Goal: Task Accomplishment & Management: Manage account settings

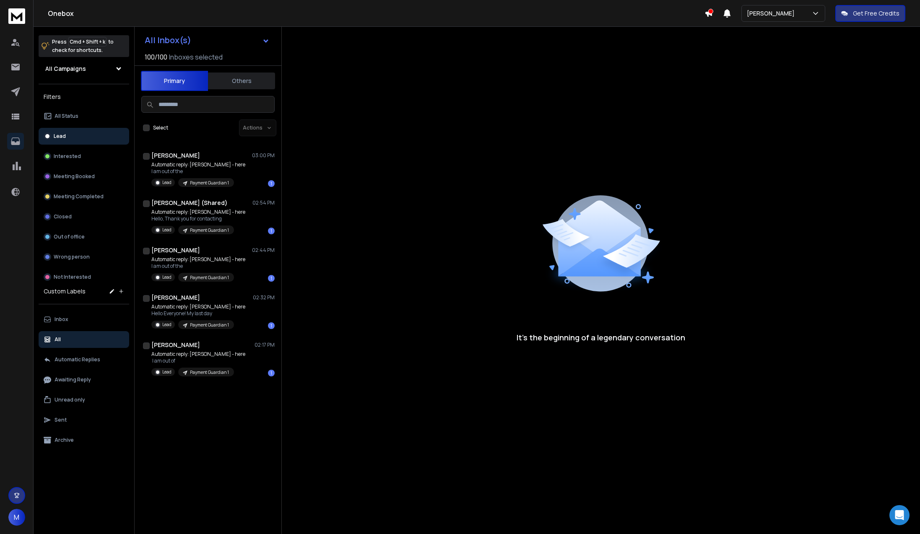
click at [275, 88] on button "Others" at bounding box center [241, 81] width 67 height 18
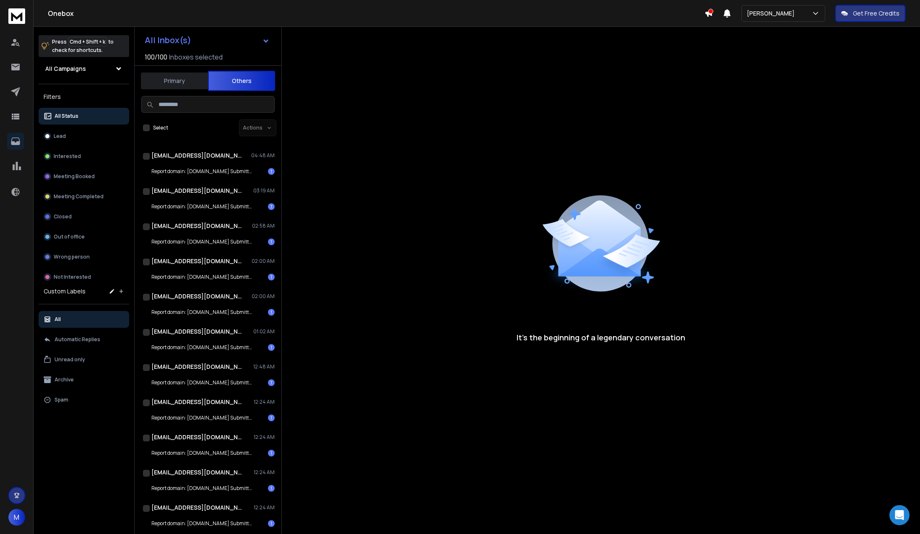
click at [198, 90] on button "Primary" at bounding box center [174, 81] width 67 height 18
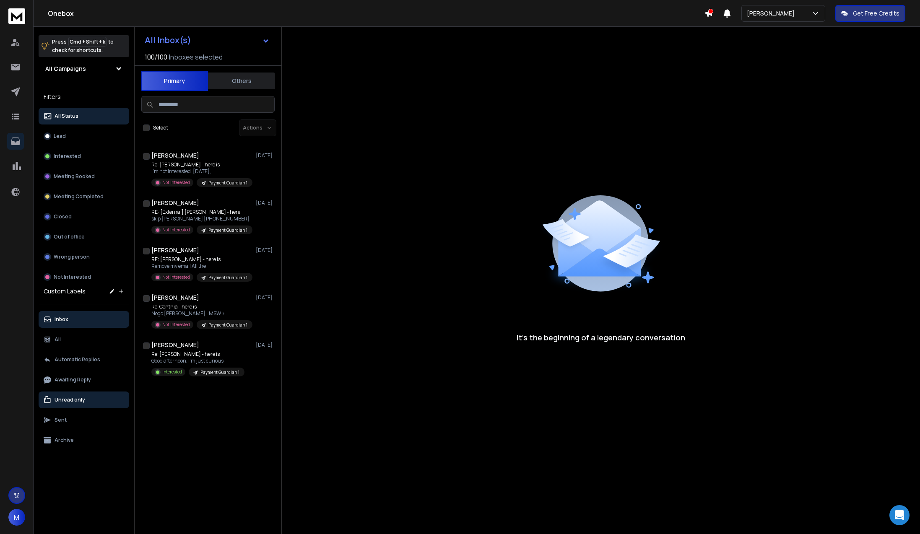
click at [85, 403] on p "Unread only" at bounding box center [69, 400] width 31 height 7
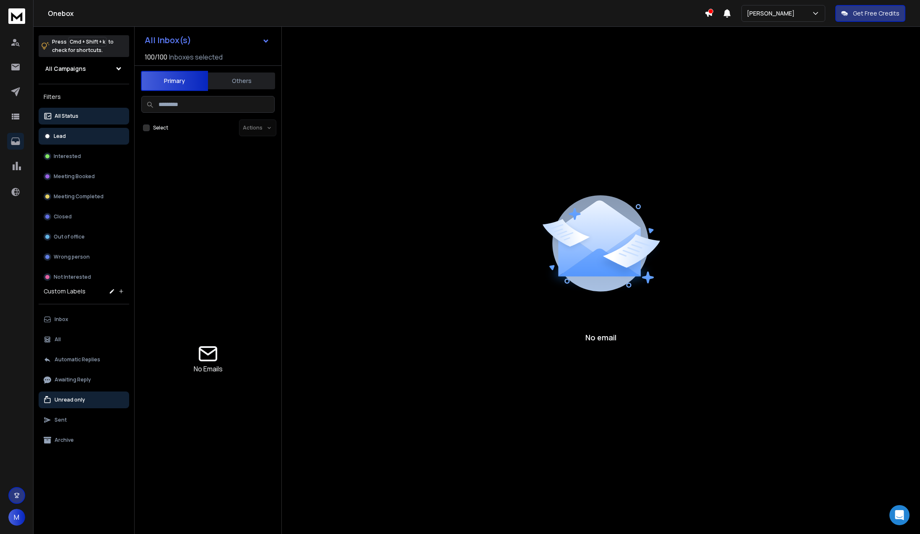
click at [78, 145] on button "Lead" at bounding box center [84, 136] width 91 height 17
click at [76, 348] on button "All" at bounding box center [84, 339] width 91 height 17
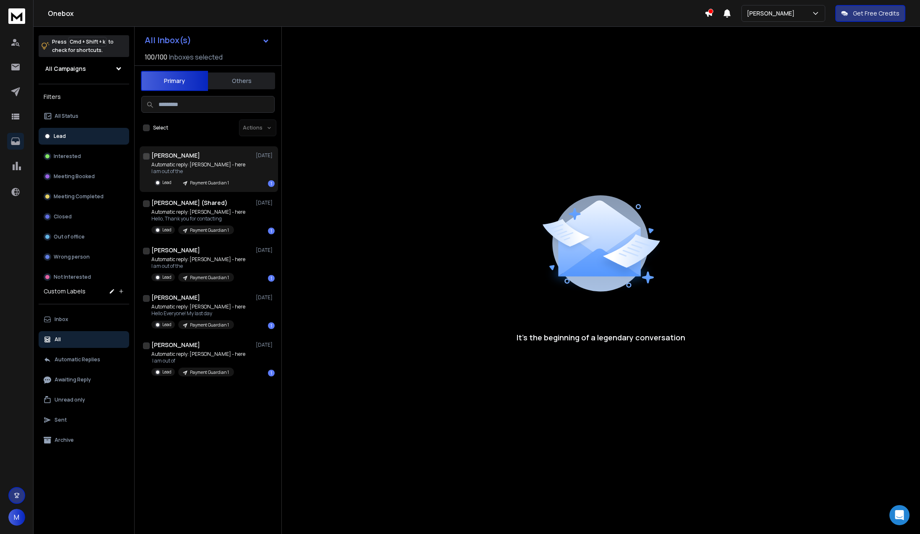
click at [245, 175] on p "I am out of the" at bounding box center [198, 171] width 94 height 7
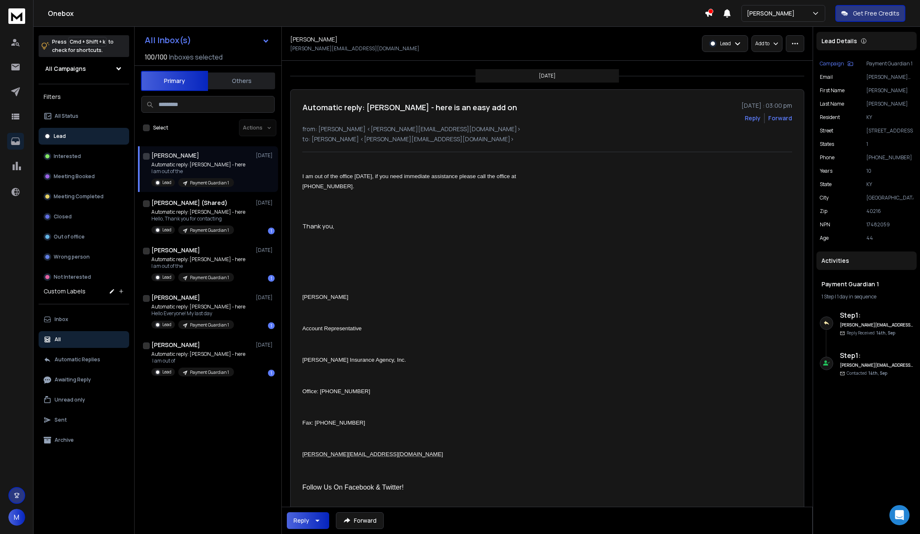
click at [705, 49] on div "Lead" at bounding box center [724, 44] width 45 height 16
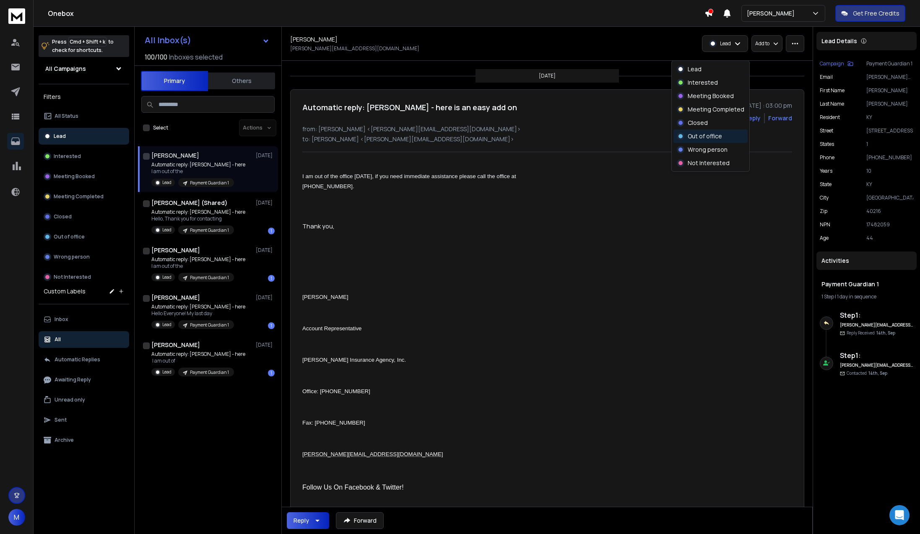
click at [709, 140] on p "Out of office" at bounding box center [704, 136] width 34 height 8
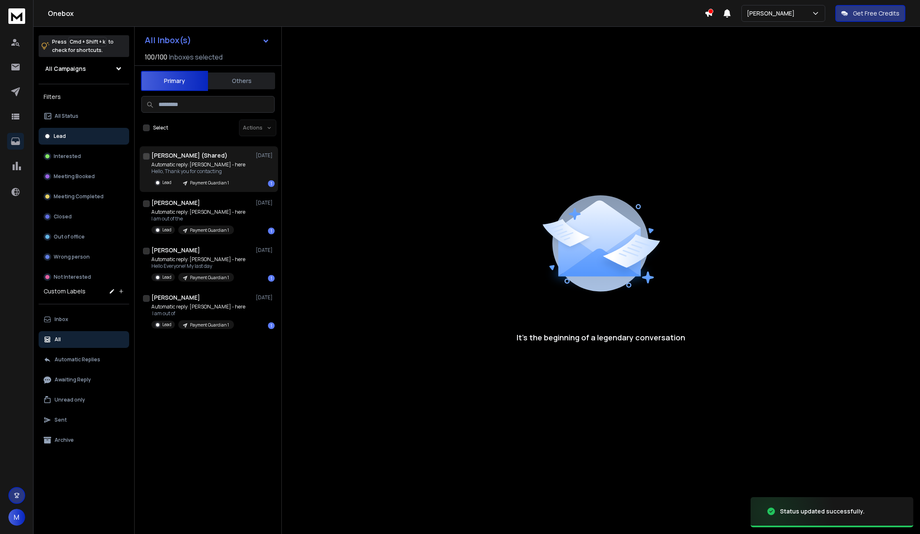
click at [270, 187] on div "Automatic reply: Jessica - here Hello, Thank you for contacting Lead Payment Gu…" at bounding box center [212, 174] width 123 height 26
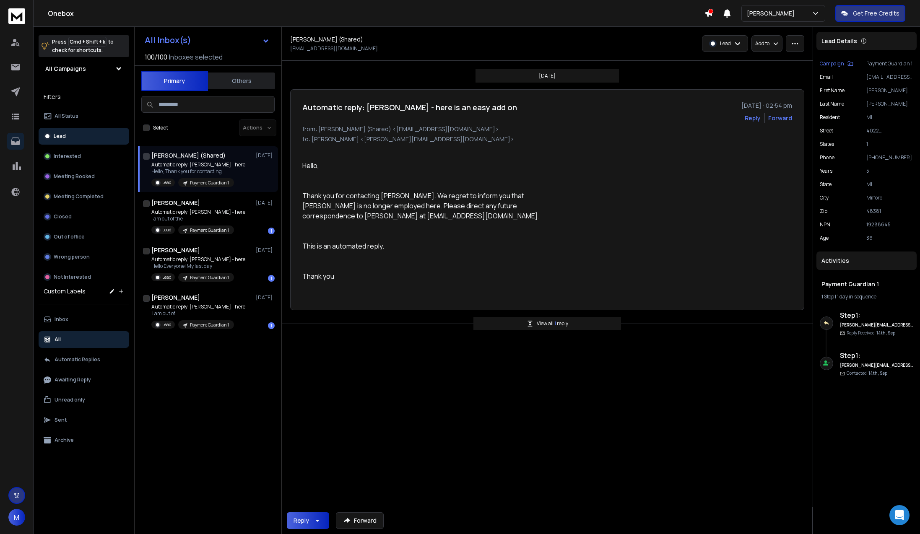
click at [734, 47] on icon at bounding box center [737, 43] width 7 height 7
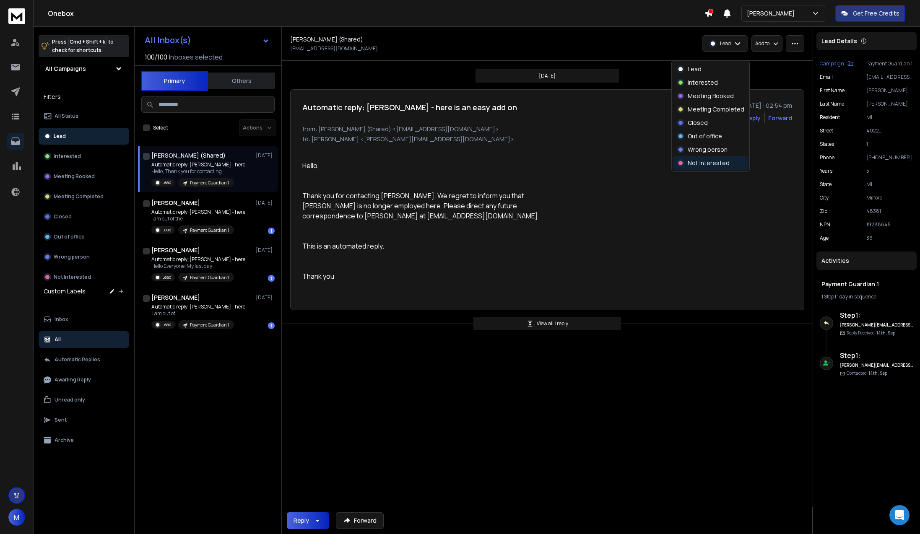
click at [709, 167] on p "Not Interested" at bounding box center [708, 163] width 42 height 8
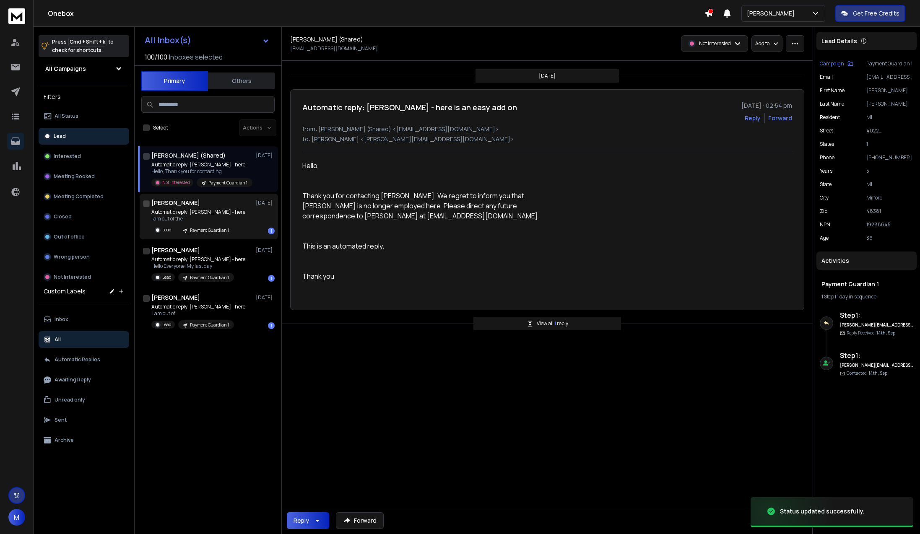
click at [245, 222] on p "I am out of the" at bounding box center [198, 218] width 94 height 7
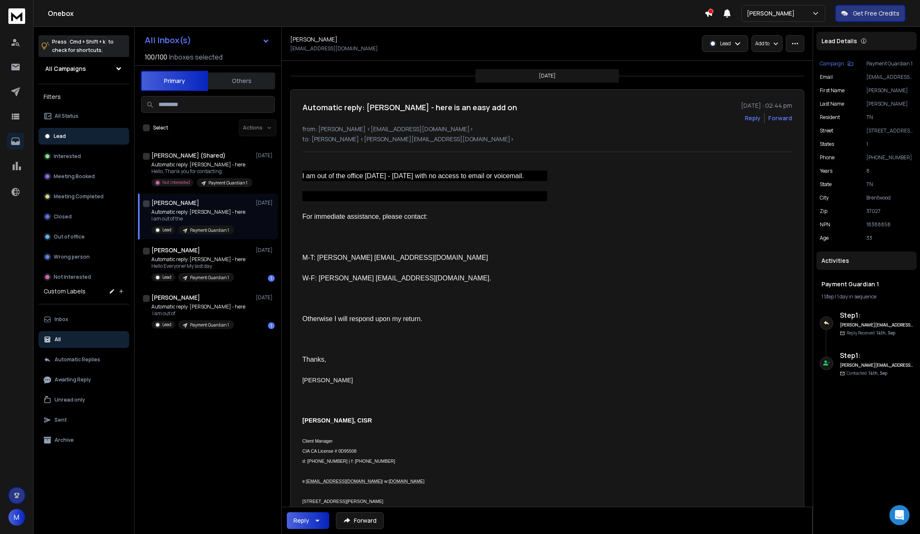
click at [734, 47] on icon at bounding box center [737, 43] width 7 height 7
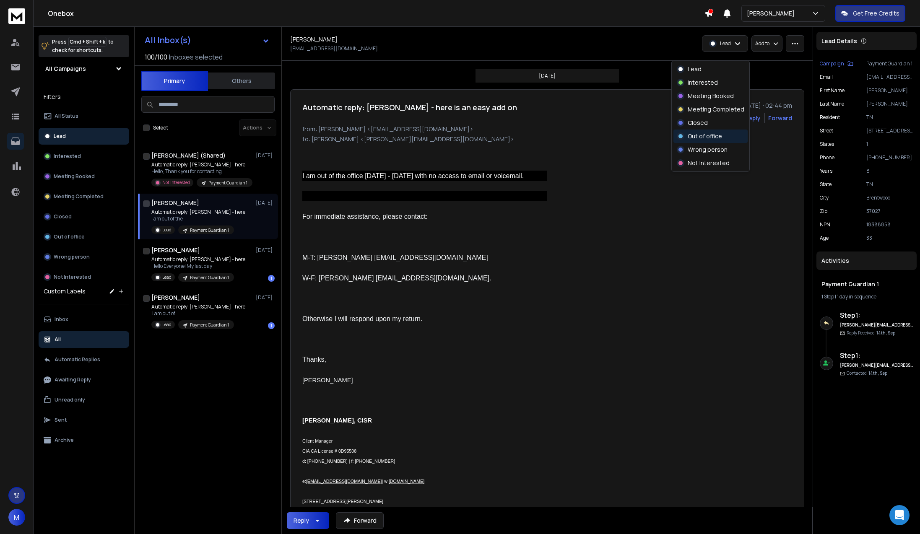
click at [713, 140] on p "Out of office" at bounding box center [704, 136] width 34 height 8
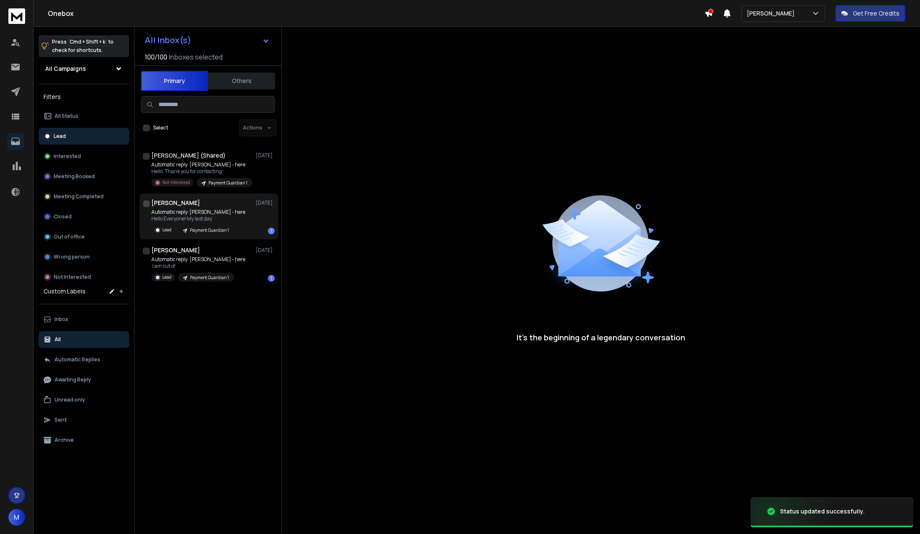
click at [275, 234] on div "Automatic reply: Kimberly - here Hello Everyone! My last day Lead Payment Guard…" at bounding box center [212, 222] width 123 height 26
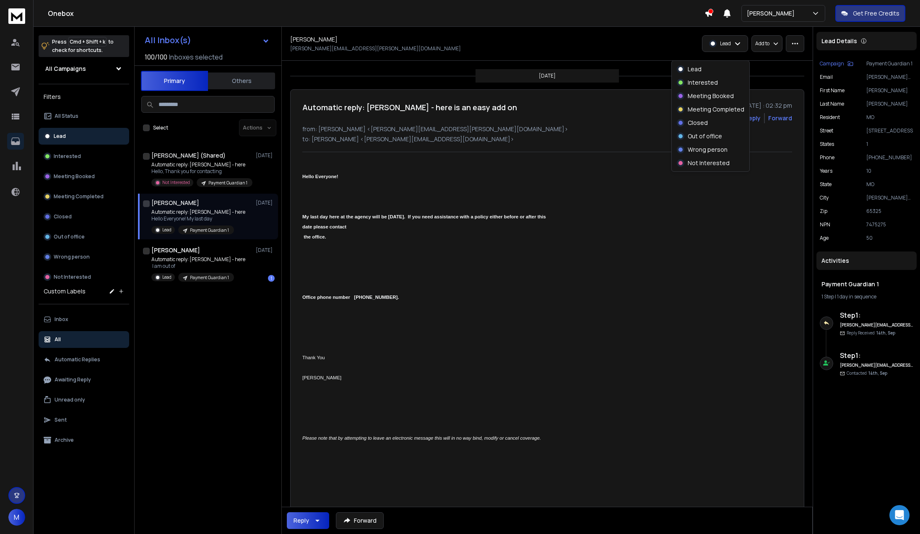
click at [734, 47] on icon at bounding box center [737, 43] width 7 height 7
click at [710, 167] on p "Not Interested" at bounding box center [708, 163] width 42 height 8
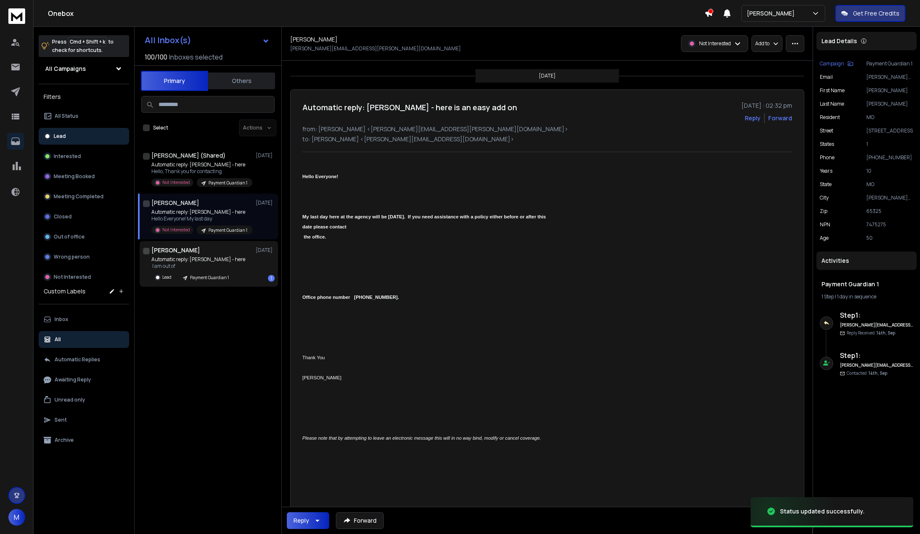
click at [241, 270] on p "﻿ I am out of" at bounding box center [198, 266] width 94 height 7
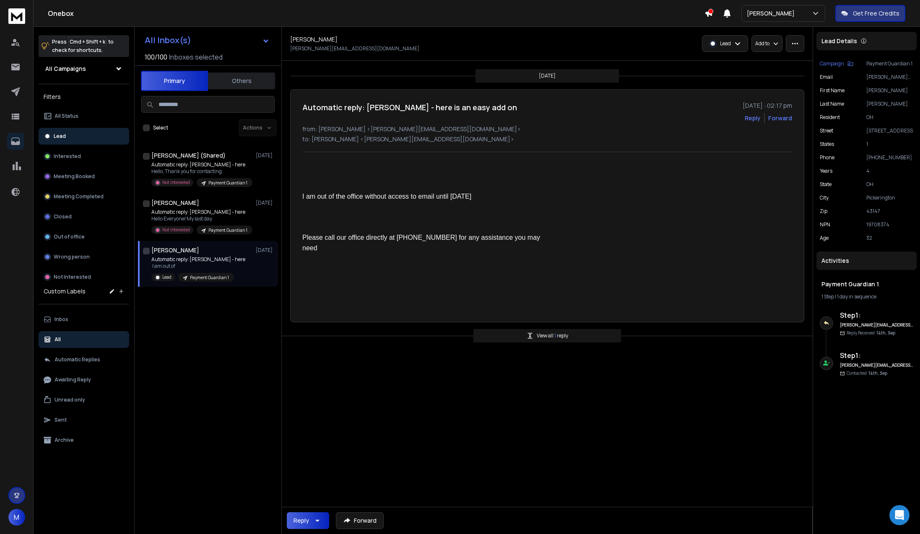
click at [734, 47] on icon at bounding box center [737, 43] width 7 height 7
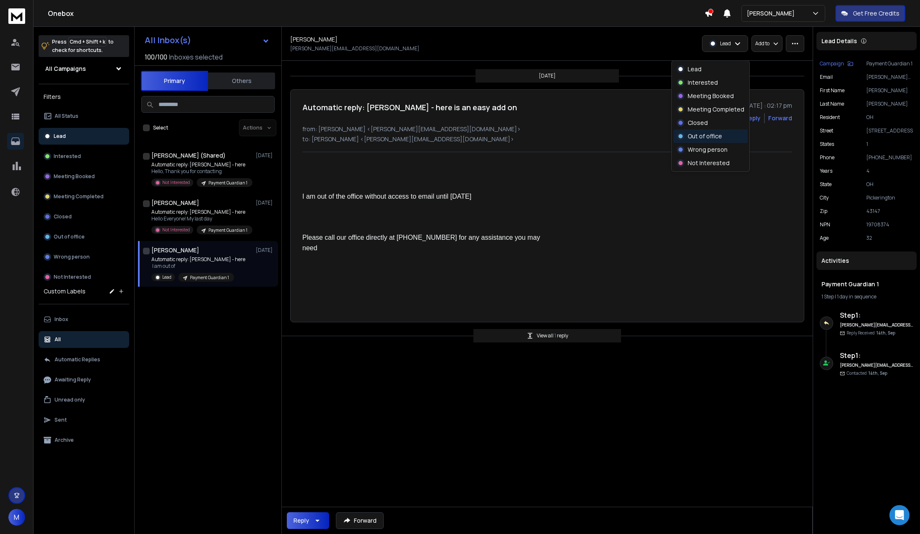
click at [709, 143] on div "Out of office" at bounding box center [710, 136] width 74 height 13
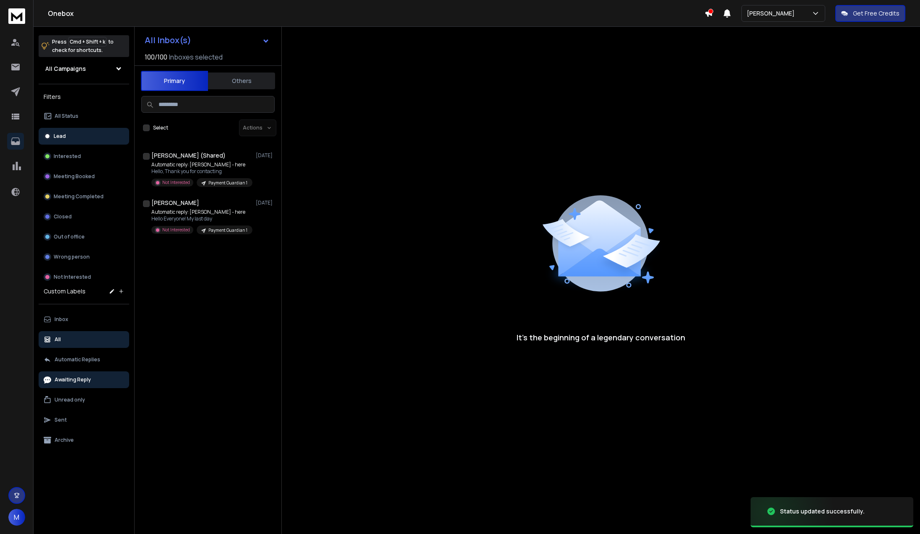
click at [91, 383] on p "Awaiting Reply" at bounding box center [72, 379] width 36 height 7
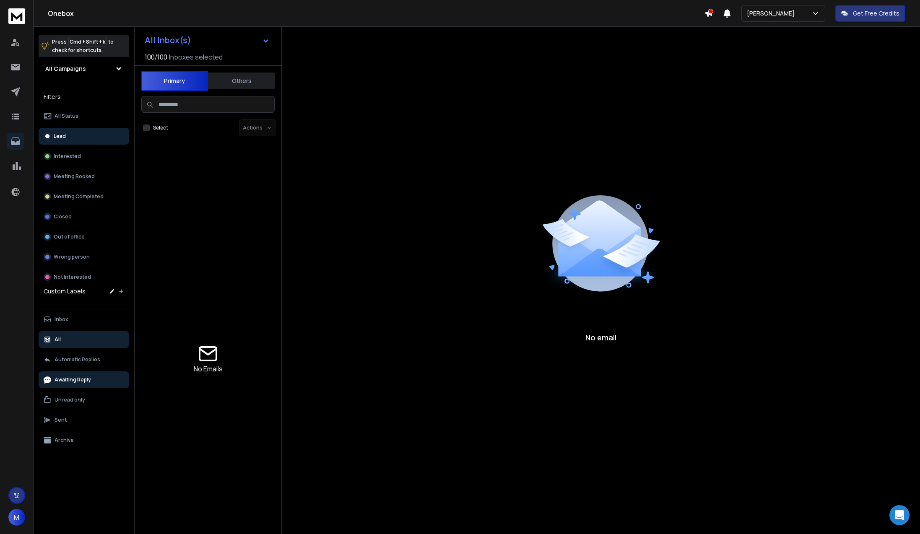
click at [91, 348] on button "All" at bounding box center [84, 339] width 91 height 17
click at [92, 328] on button "Inbox" at bounding box center [84, 319] width 91 height 17
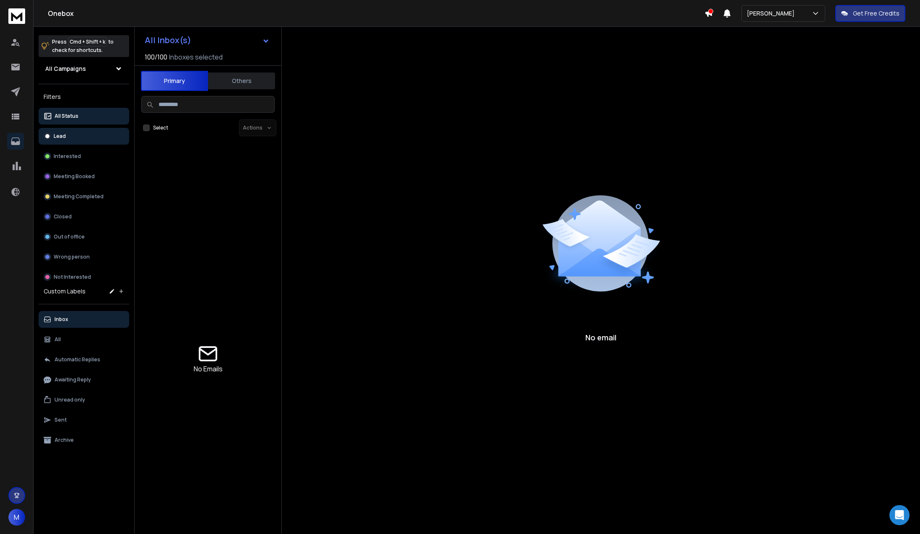
click at [78, 119] on p "All Status" at bounding box center [66, 116] width 24 height 7
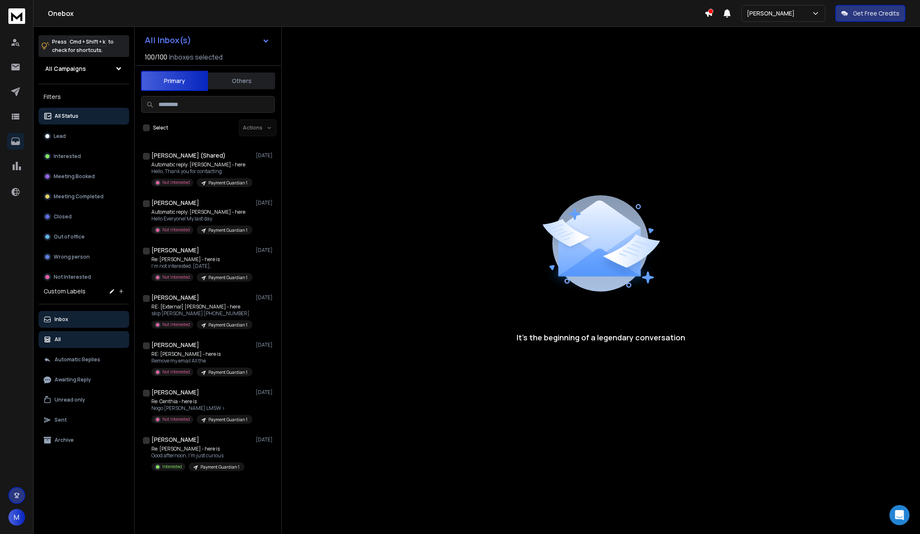
click at [101, 348] on button "All" at bounding box center [84, 339] width 91 height 17
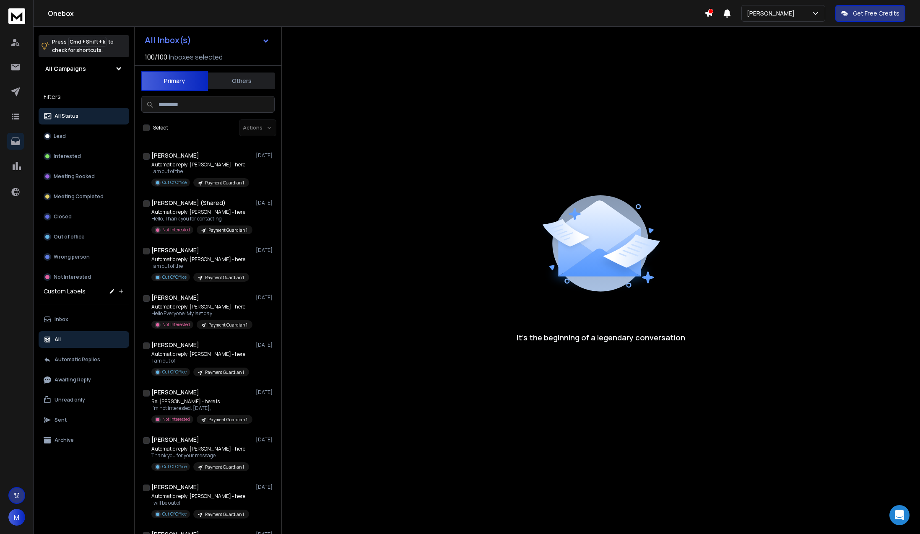
click at [78, 119] on p "All Status" at bounding box center [66, 116] width 24 height 7
click at [20, 96] on icon at bounding box center [15, 91] width 9 height 9
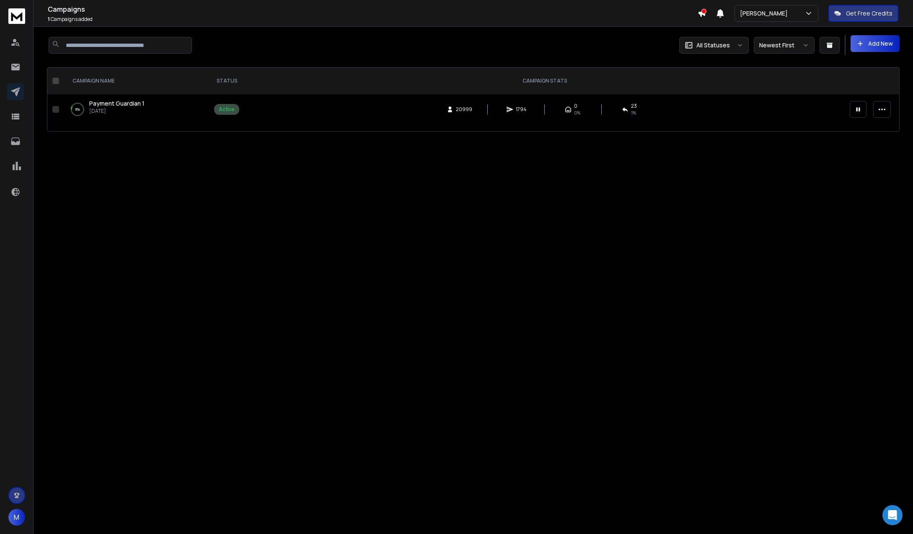
click at [352, 116] on div "20999 1794 0 0% 23 1 %" at bounding box center [544, 109] width 591 height 13
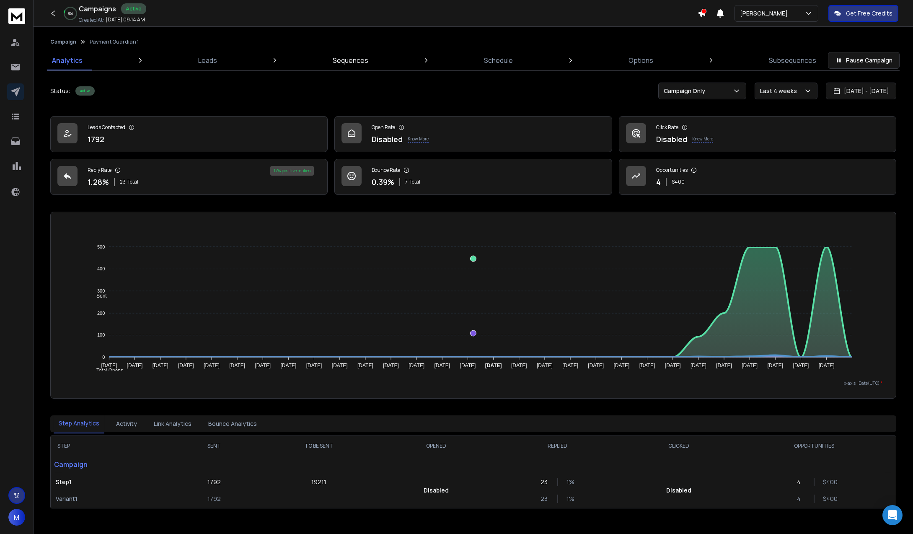
scroll to position [2, 0]
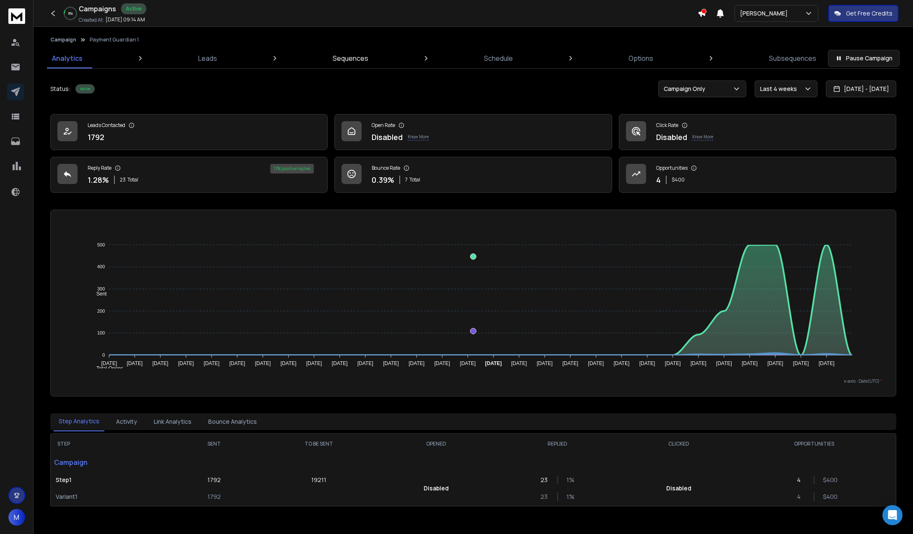
click at [343, 63] on p "Sequences" at bounding box center [351, 58] width 36 height 10
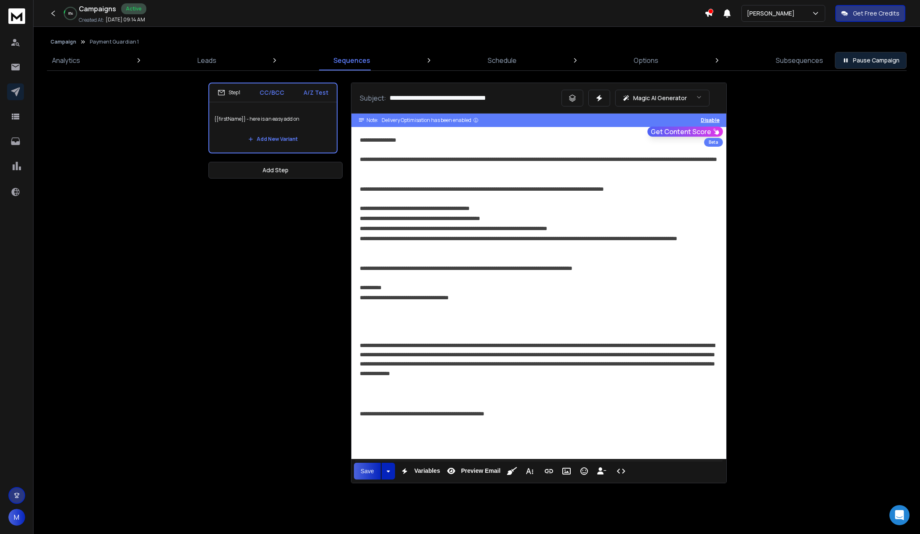
click at [861, 69] on button "Pause Campaign" at bounding box center [871, 60] width 72 height 17
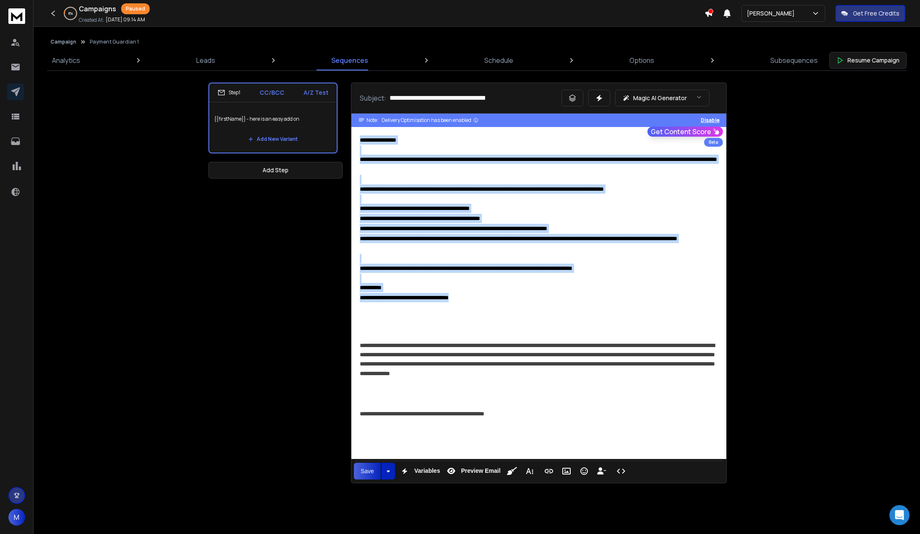
drag, startPoint x: 493, startPoint y: 314, endPoint x: 376, endPoint y: 156, distance: 197.4
click at [376, 156] on div "**********" at bounding box center [538, 293] width 375 height 332
copy div "**********"
click at [75, 65] on p "Analytics" at bounding box center [66, 60] width 28 height 10
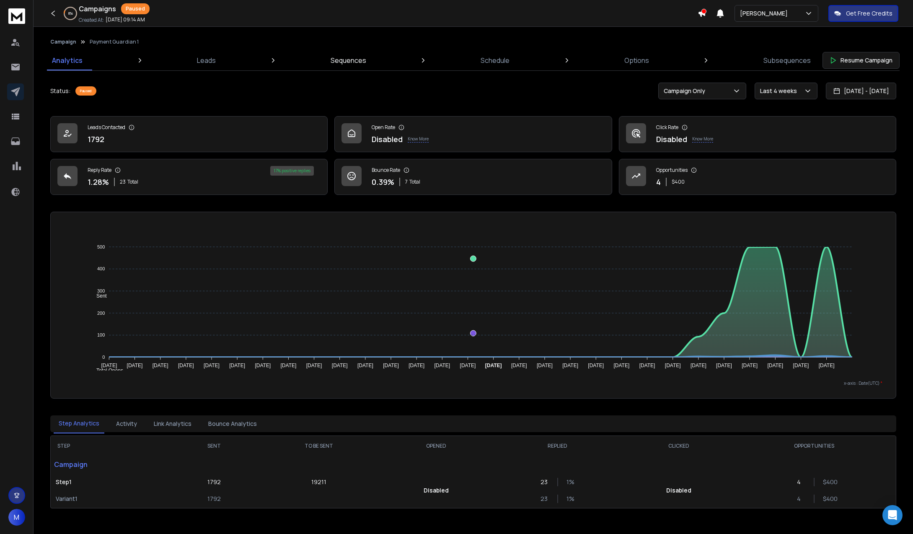
click at [347, 65] on p "Sequences" at bounding box center [349, 60] width 36 height 10
